Goal: Find specific page/section: Find specific page/section

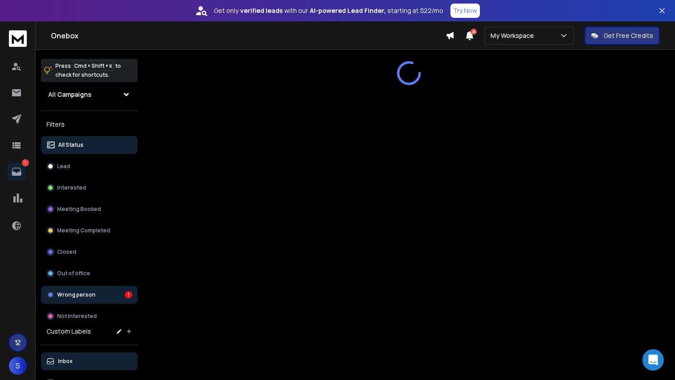
click at [85, 293] on p "Wrong person" at bounding box center [76, 295] width 38 height 7
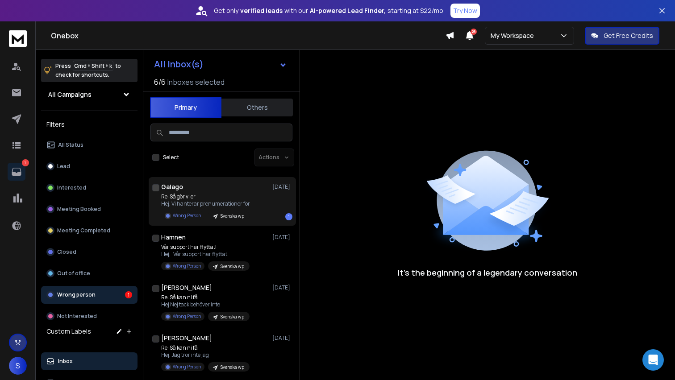
click at [237, 193] on p "Re: Så gör vi er" at bounding box center [205, 196] width 89 height 7
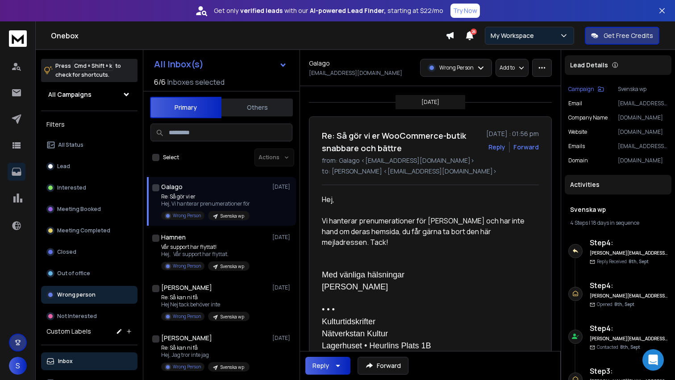
click at [518, 33] on p "My Workspace" at bounding box center [514, 35] width 47 height 9
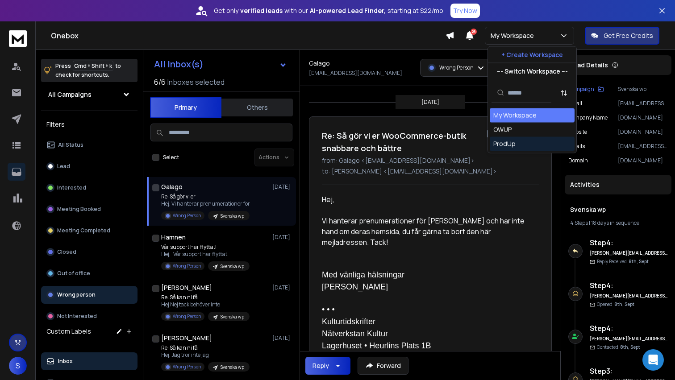
click at [505, 143] on div "ProdUp" at bounding box center [504, 144] width 22 height 9
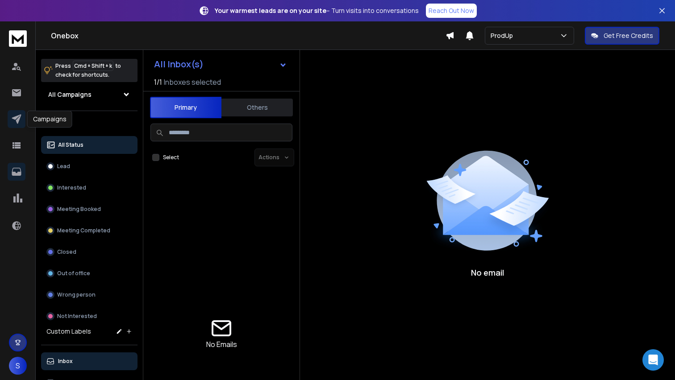
click at [19, 117] on icon at bounding box center [16, 118] width 9 height 9
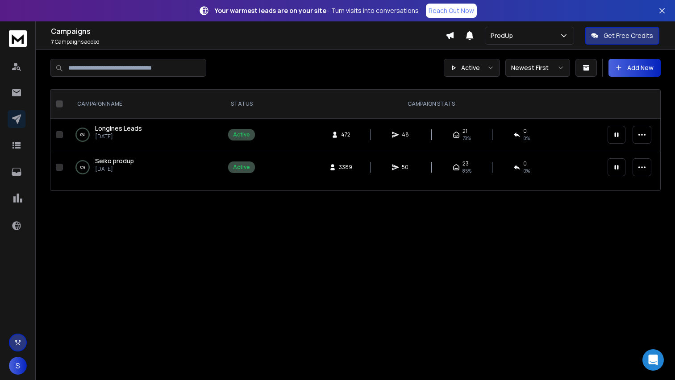
click at [195, 123] on td "0 % Longines Leads [DATE]" at bounding box center [145, 135] width 156 height 33
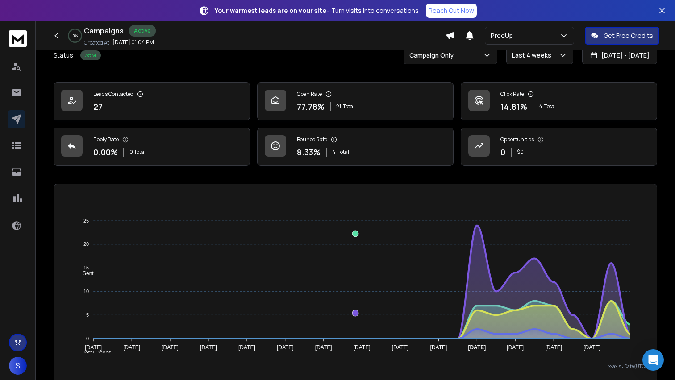
scroll to position [64, 0]
